Goal: Task Accomplishment & Management: Manage account settings

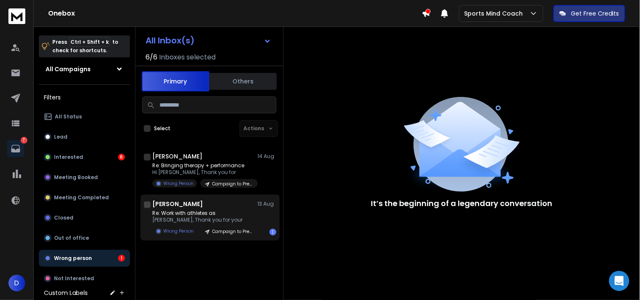
click at [204, 220] on p "Douglas, Thank you for your" at bounding box center [202, 220] width 101 height 7
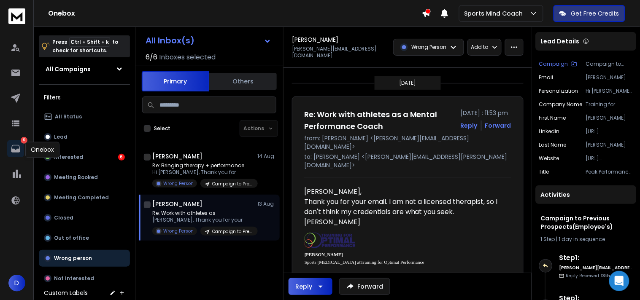
click at [13, 151] on icon at bounding box center [15, 149] width 9 height 8
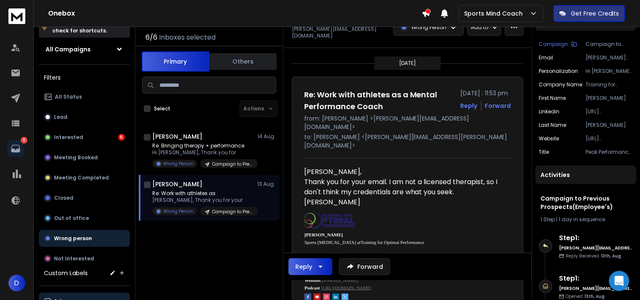
click at [56, 128] on div "All Status Lead Interested 6 Meeting Booked Meeting Completed Closed Out of off…" at bounding box center [84, 178] width 91 height 179
click at [57, 136] on p "Interested" at bounding box center [68, 137] width 29 height 7
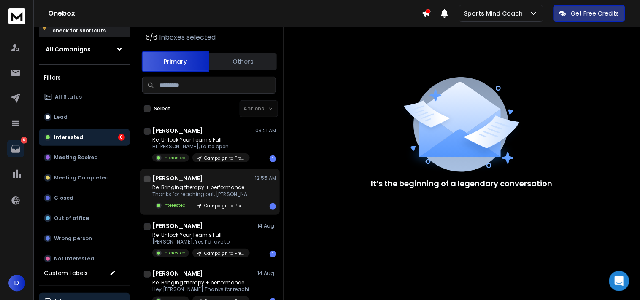
scroll to position [0, 0]
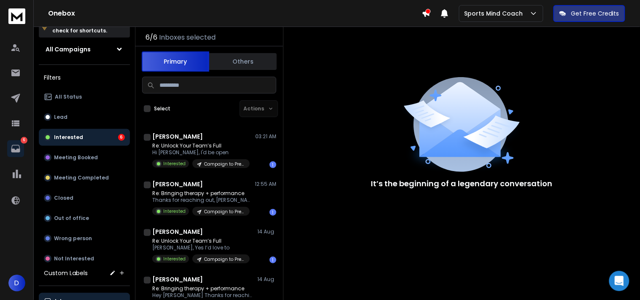
click at [76, 135] on p "Interested" at bounding box center [68, 137] width 29 height 7
click at [17, 101] on icon at bounding box center [15, 98] width 9 height 9
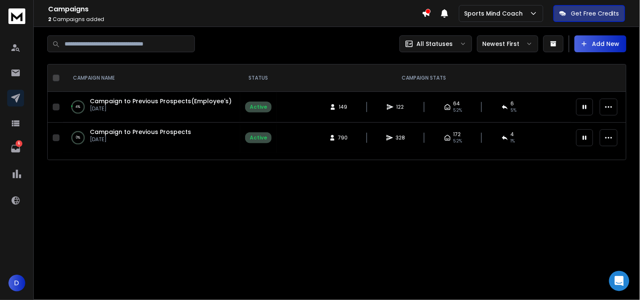
click at [119, 129] on span "Campaign to Previous Prospects" at bounding box center [140, 132] width 101 height 8
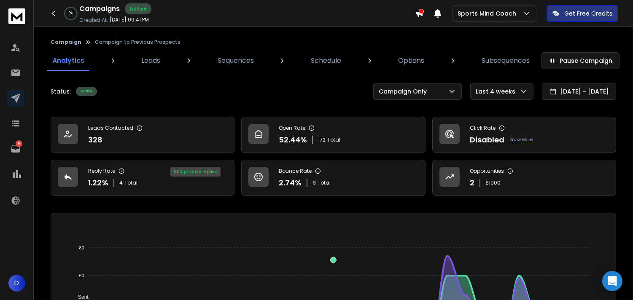
click at [264, 68] on div "Analytics Leads Sequences Schedule Options Subsequences" at bounding box center [291, 61] width 488 height 20
click at [226, 69] on link "Sequences" at bounding box center [236, 61] width 46 height 20
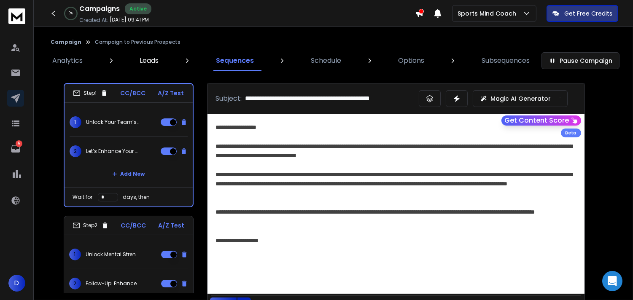
click at [153, 59] on p "Leads" at bounding box center [149, 61] width 19 height 10
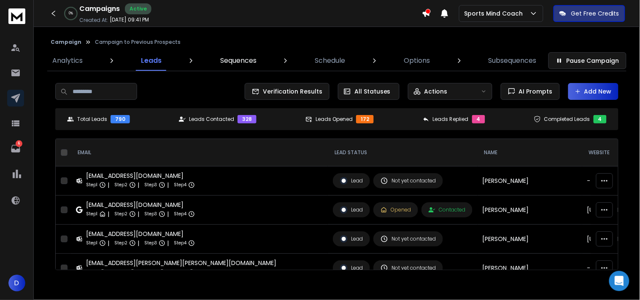
click at [252, 61] on p "Sequences" at bounding box center [238, 61] width 36 height 10
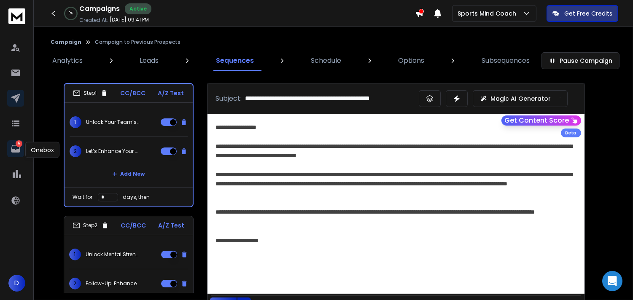
click at [17, 150] on icon at bounding box center [15, 149] width 9 height 8
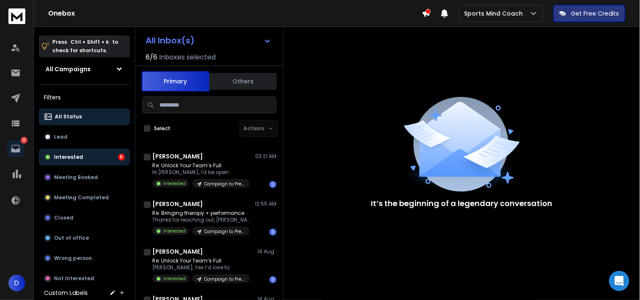
click at [69, 157] on p "Interested" at bounding box center [68, 157] width 29 height 7
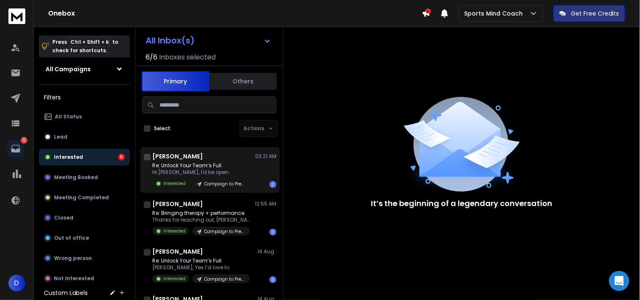
click at [192, 170] on p "Hi Douglas, I'd be open" at bounding box center [200, 172] width 97 height 7
